Goal: Navigation & Orientation: Find specific page/section

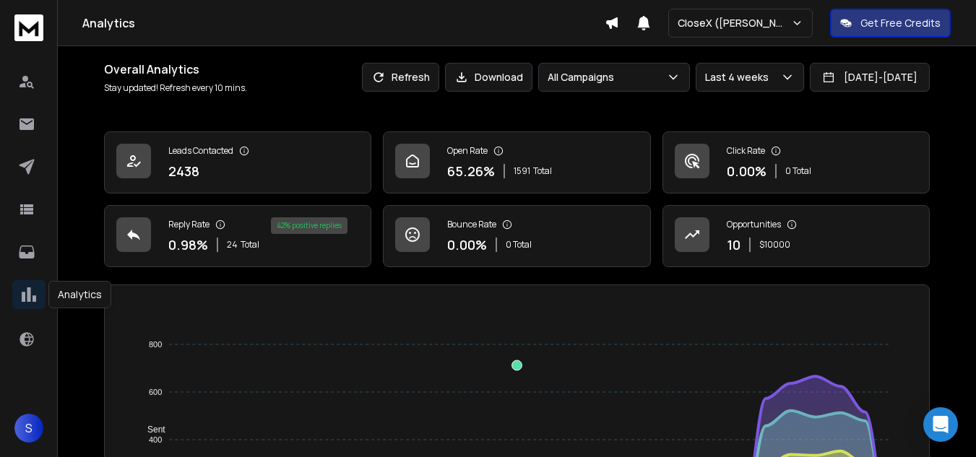
click at [28, 292] on icon at bounding box center [29, 294] width 14 height 14
click at [28, 257] on icon at bounding box center [26, 252] width 15 height 13
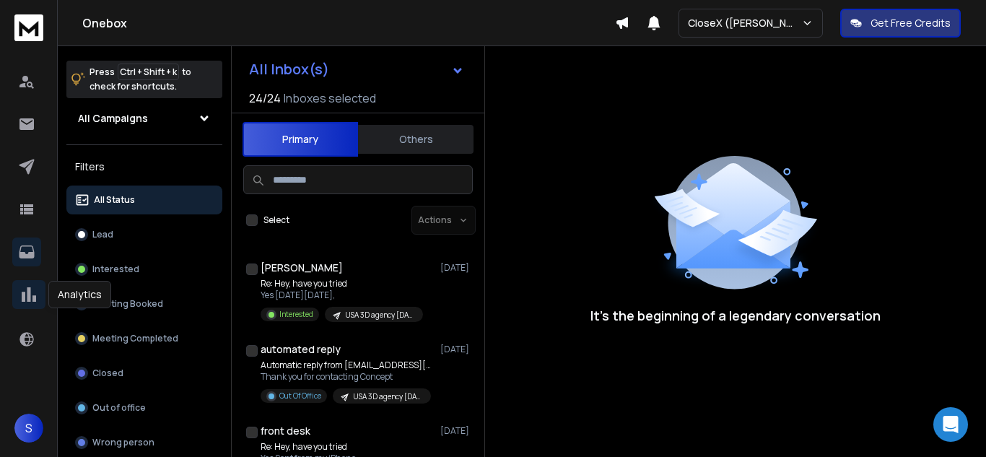
click at [19, 299] on icon at bounding box center [29, 295] width 22 height 22
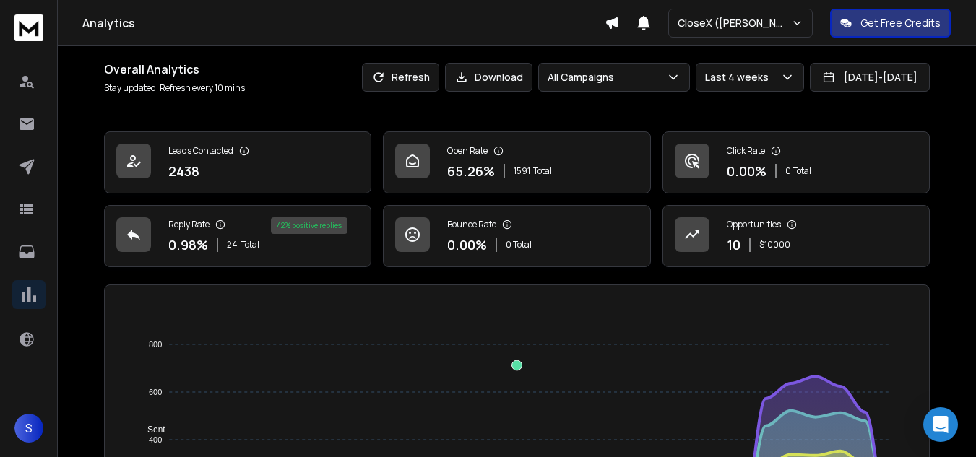
click at [11, 245] on div "S" at bounding box center [29, 228] width 58 height 457
click at [17, 249] on link at bounding box center [26, 252] width 29 height 29
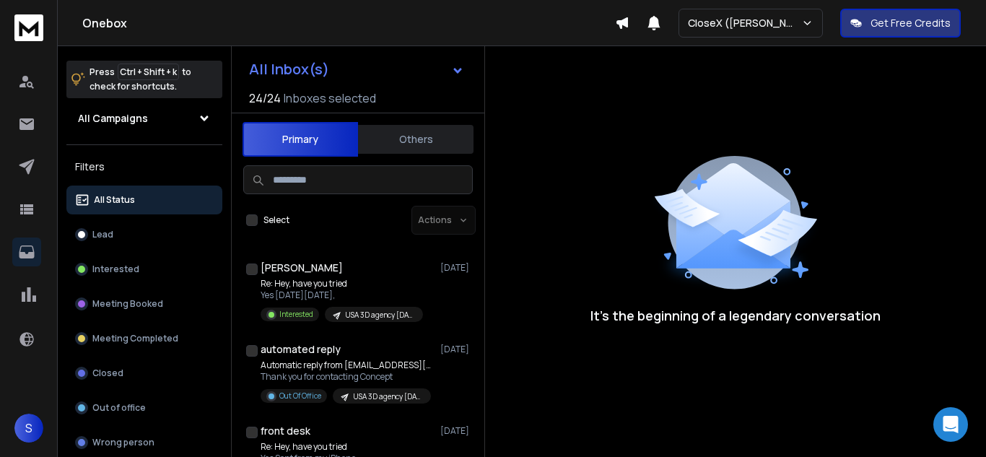
click at [415, 135] on button "Others" at bounding box center [416, 139] width 116 height 32
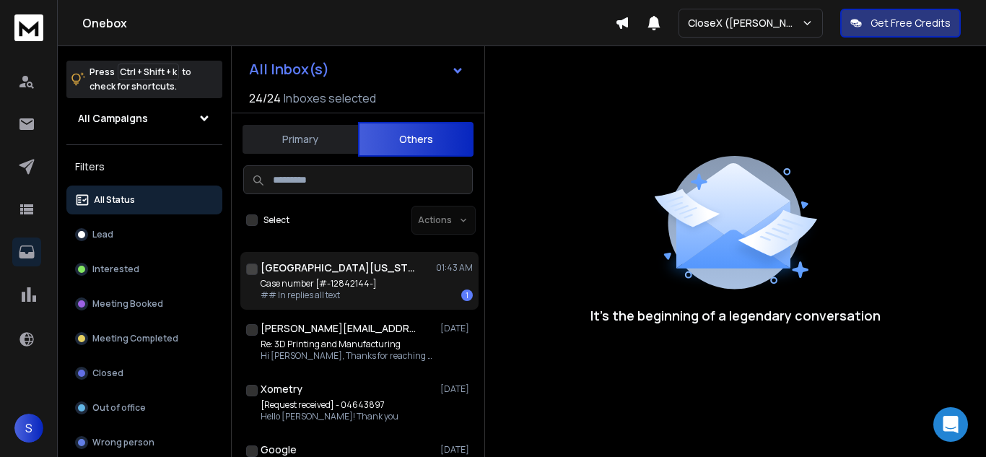
click at [368, 290] on p "## In replies all text" at bounding box center [319, 296] width 116 height 12
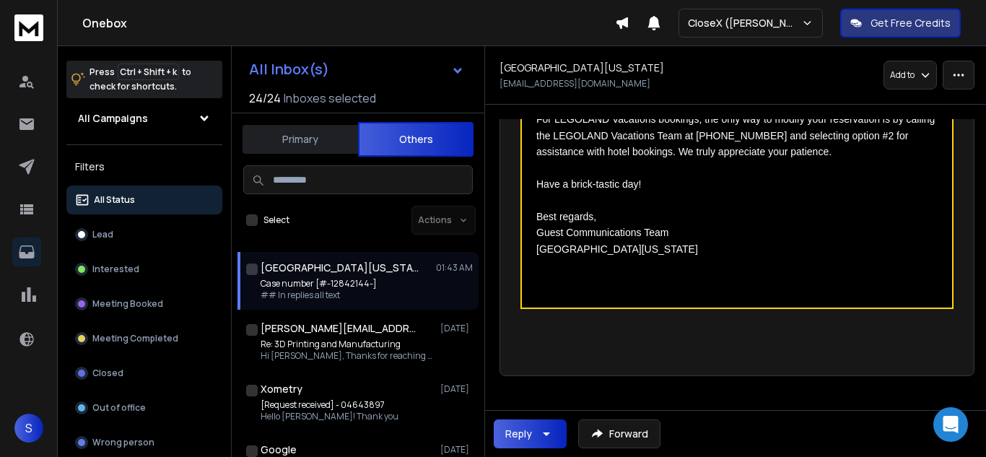
click at [33, 22] on img at bounding box center [28, 27] width 29 height 27
